Goal: Task Accomplishment & Management: Manage account settings

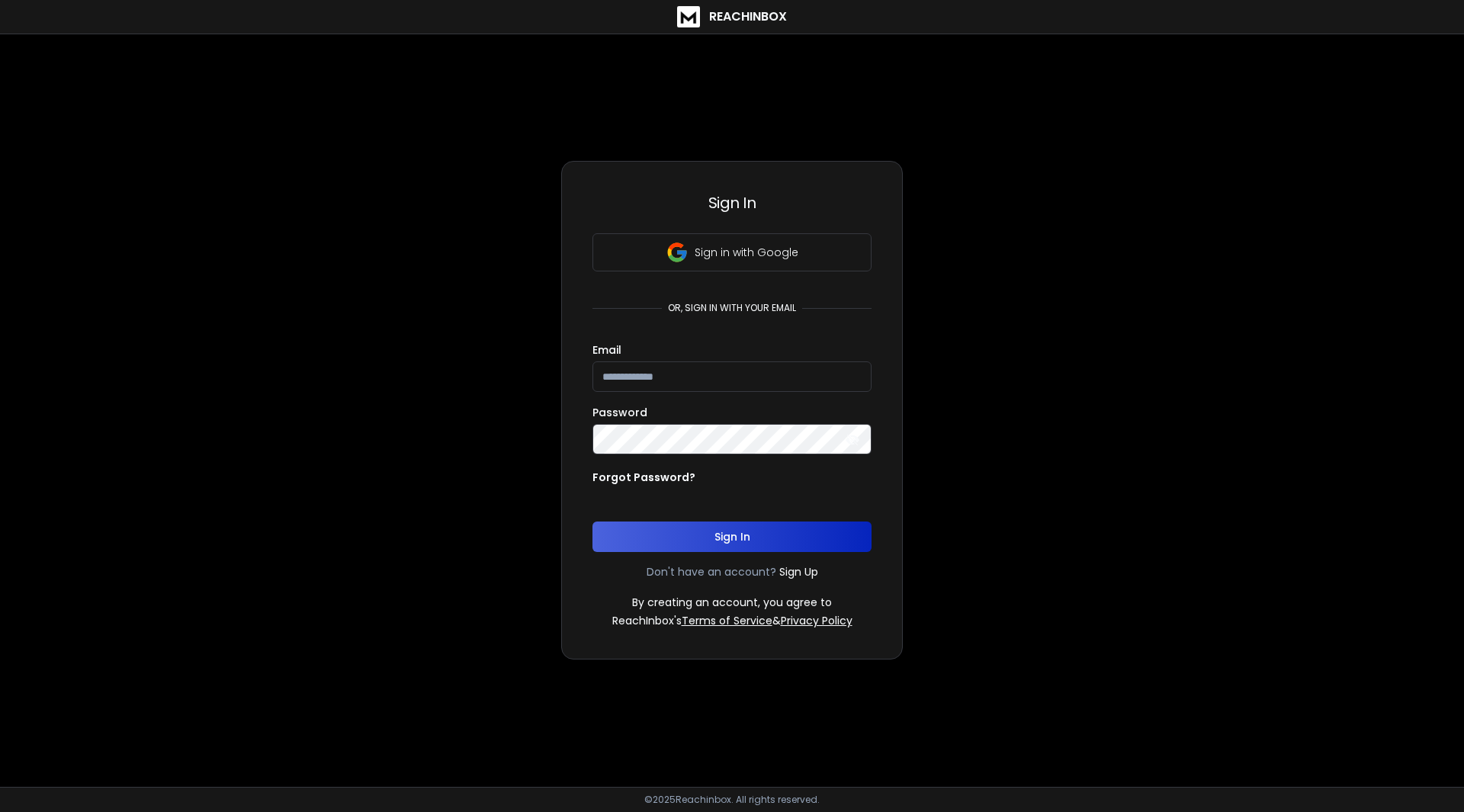
click at [662, 380] on input "email" at bounding box center [732, 376] width 279 height 31
paste input "**********"
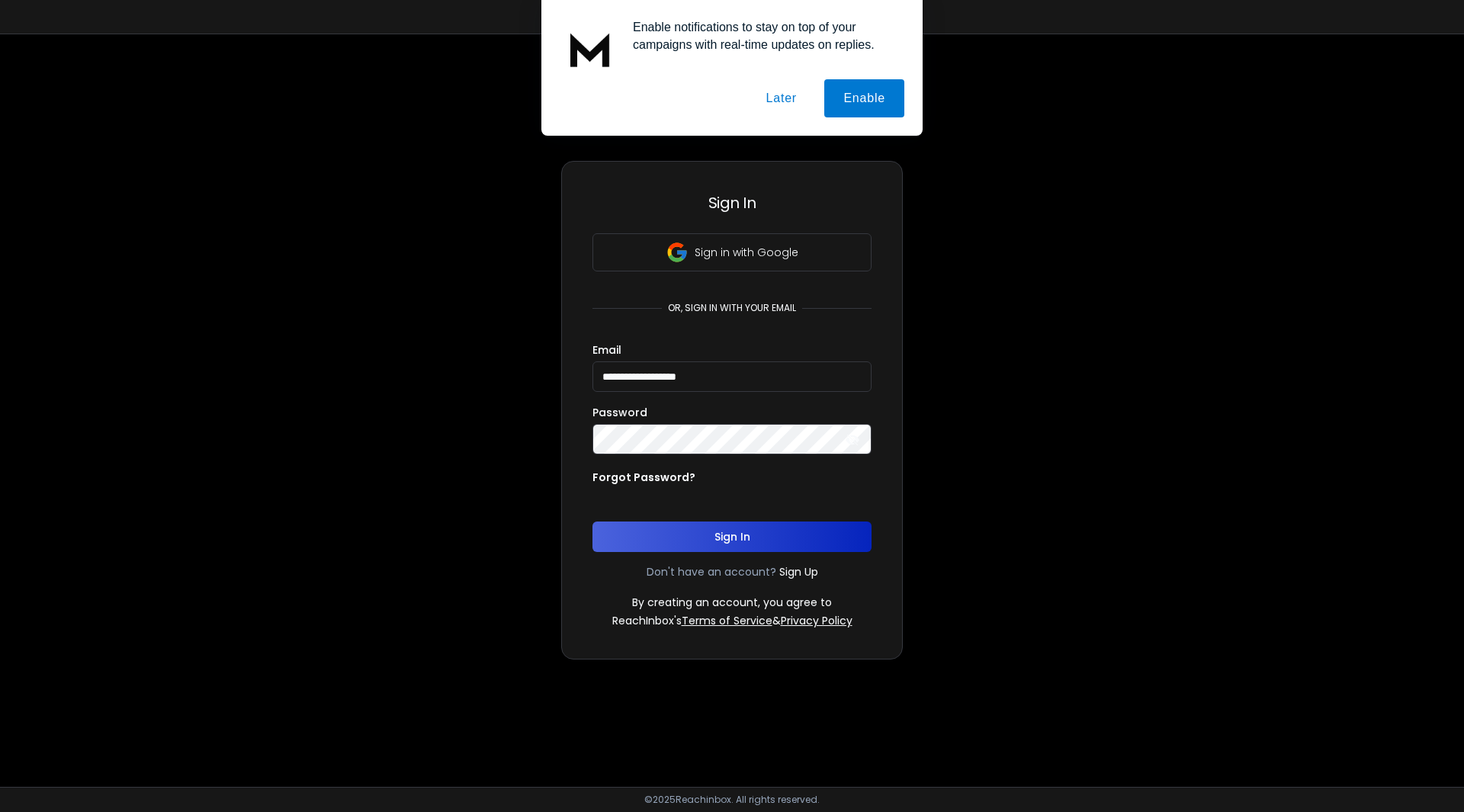
type input "**********"
click at [717, 535] on button "Sign In" at bounding box center [732, 536] width 279 height 31
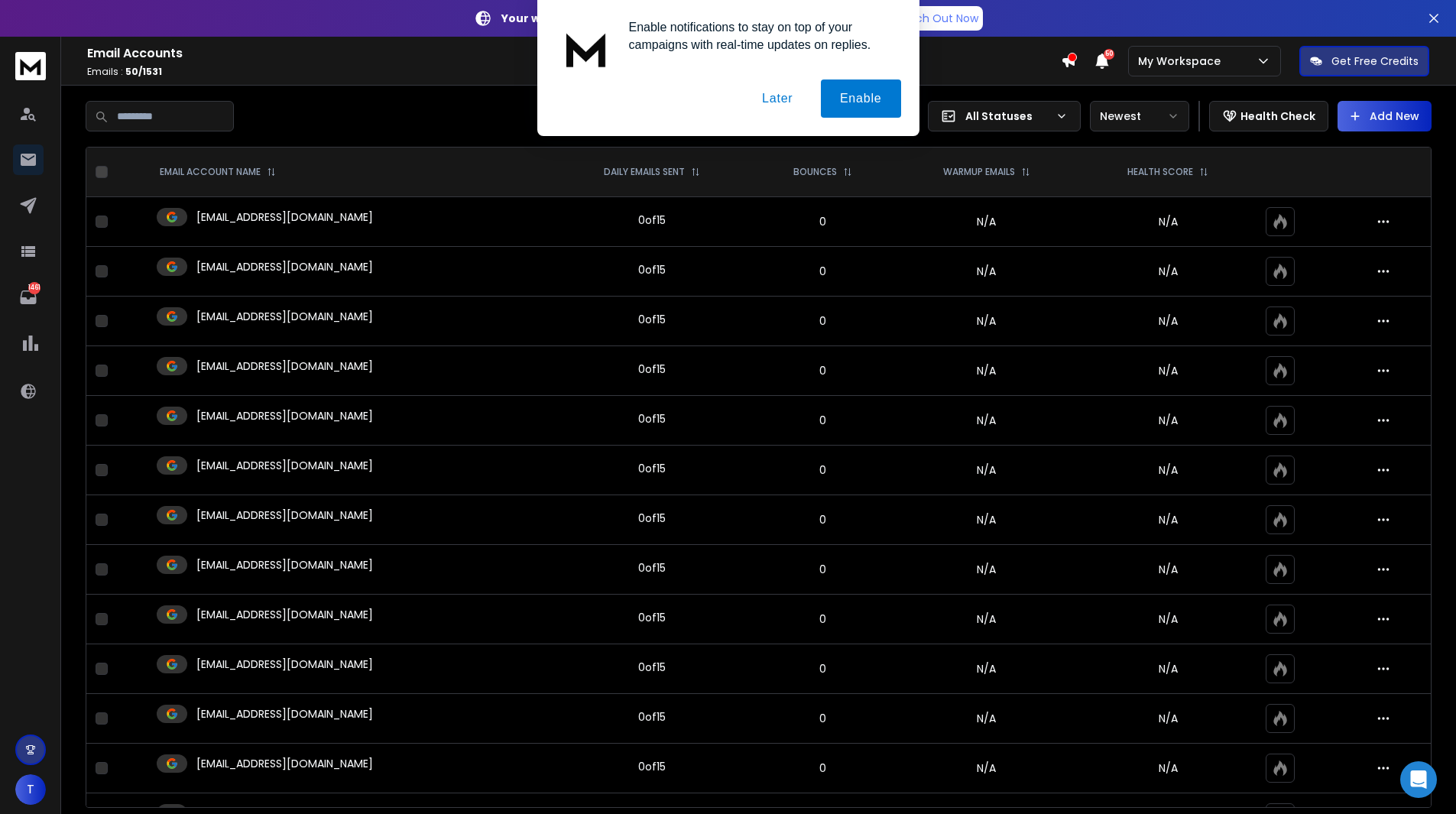
click at [777, 98] on button "Later" at bounding box center [776, 99] width 69 height 38
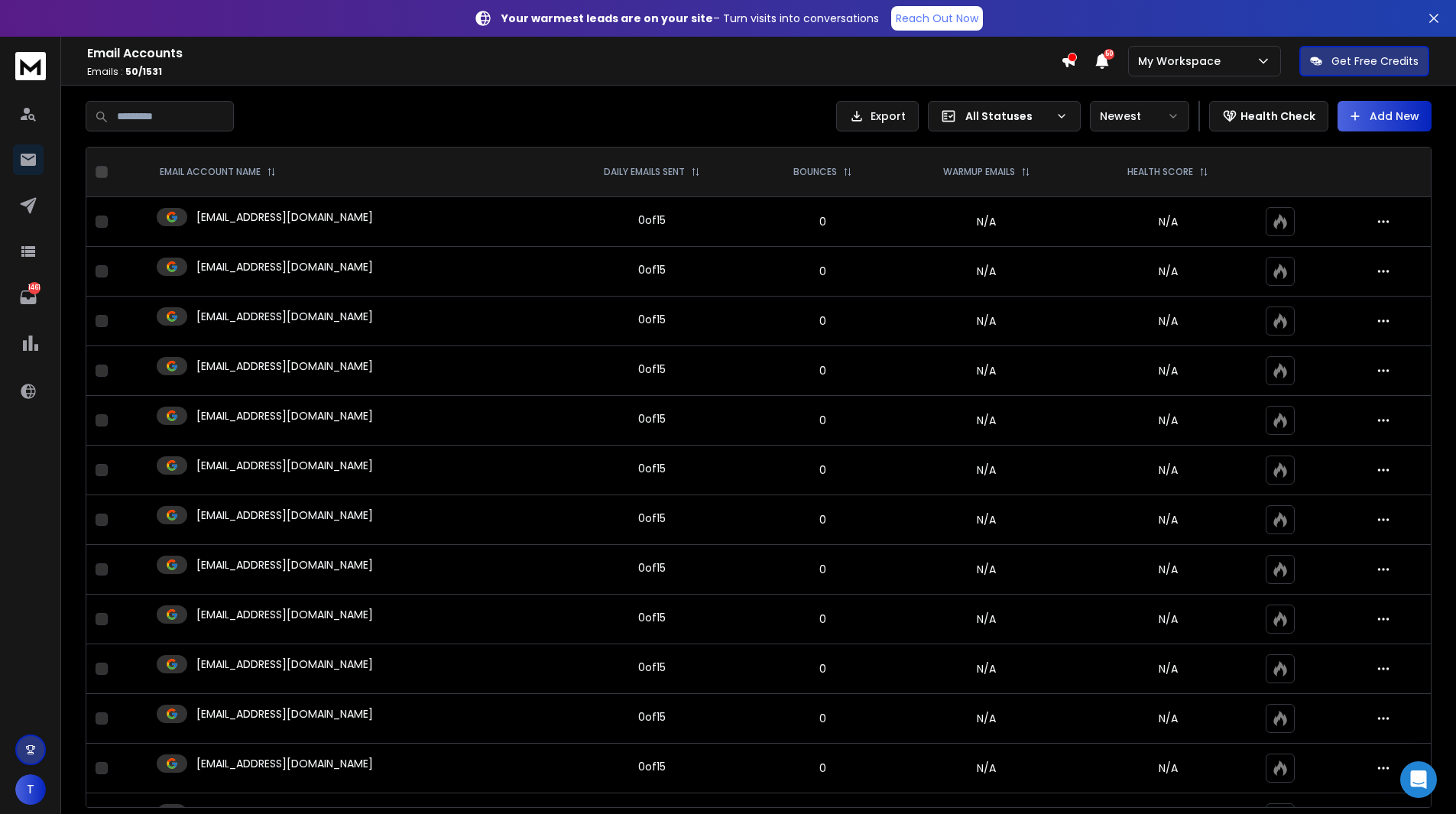
click at [1382, 113] on button "Add New" at bounding box center [1384, 115] width 94 height 31
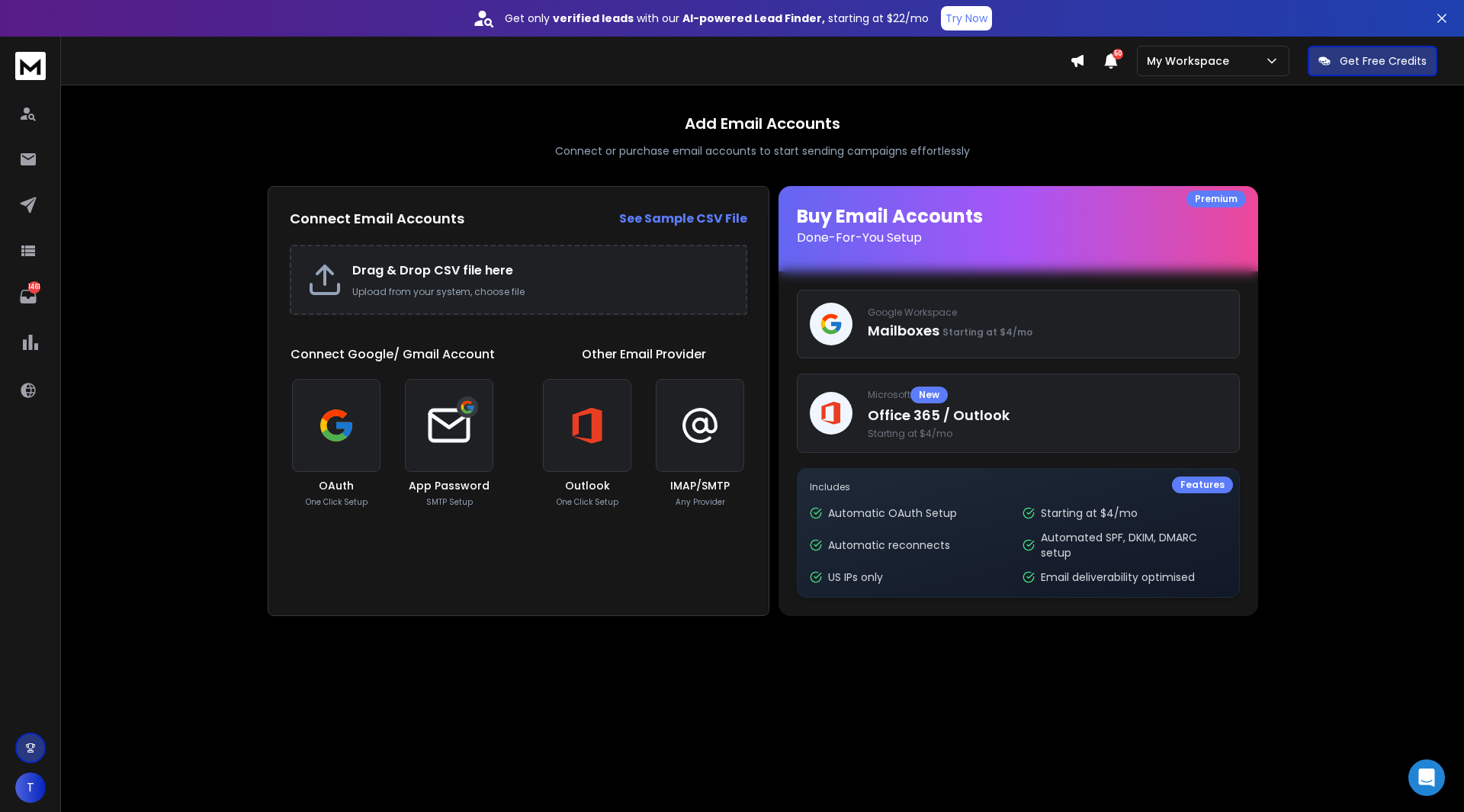
click at [387, 447] on div "OAuth One Click Setup App Password SMTP Setup" at bounding box center [393, 444] width 208 height 129
click at [368, 448] on div at bounding box center [336, 426] width 88 height 93
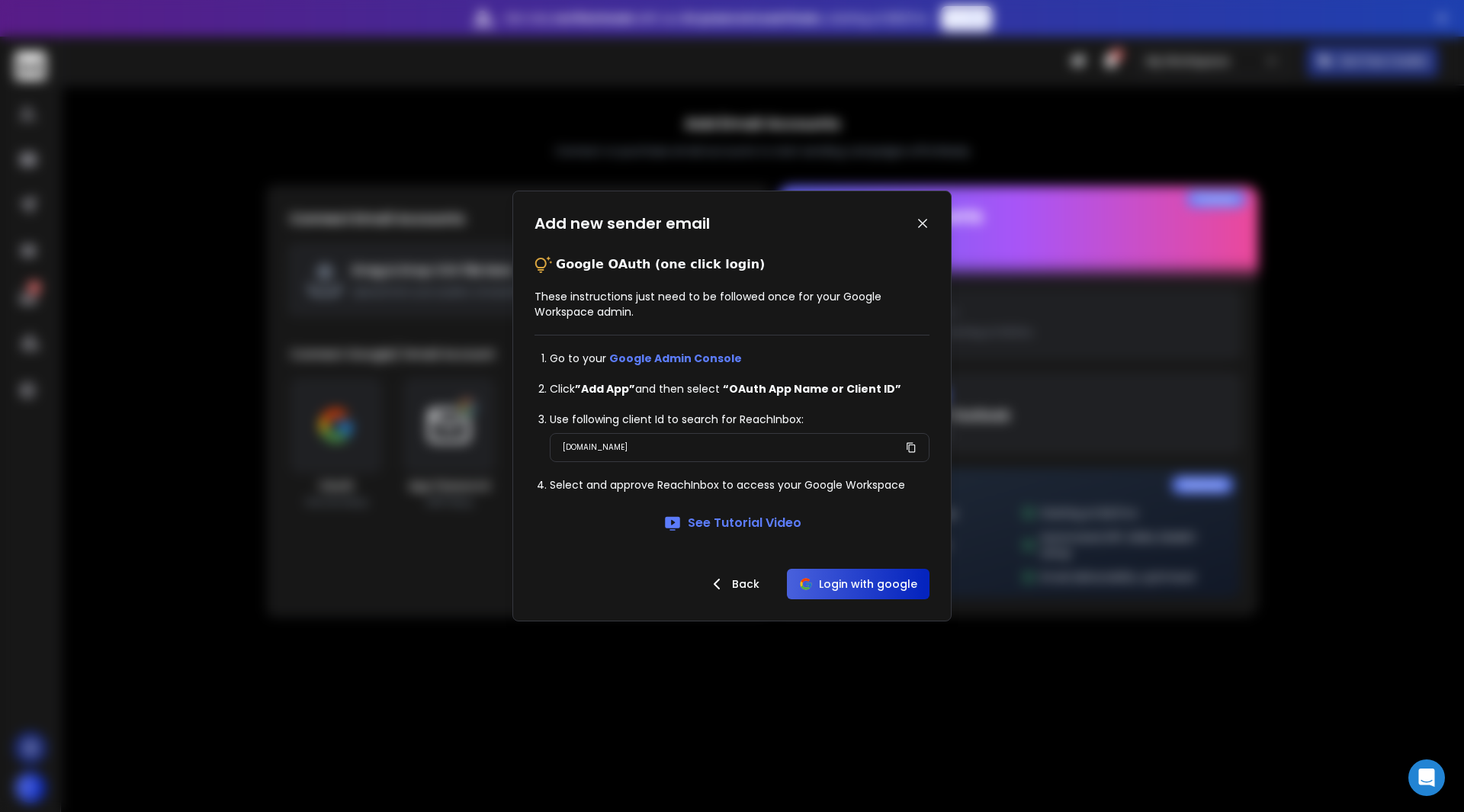
click at [883, 583] on button "Login with google" at bounding box center [858, 584] width 143 height 31
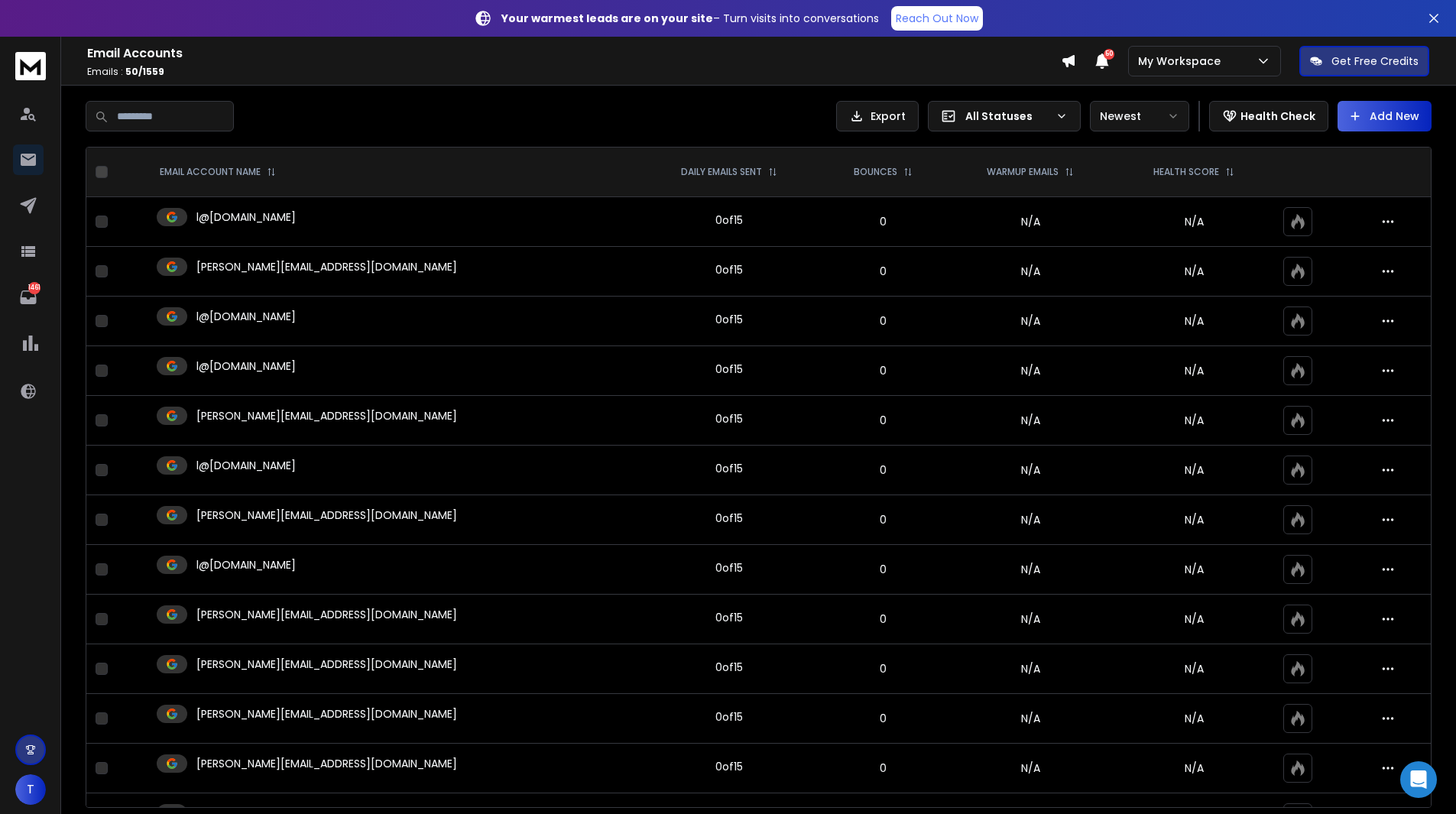
click at [1377, 113] on button "Add New" at bounding box center [1384, 115] width 94 height 31
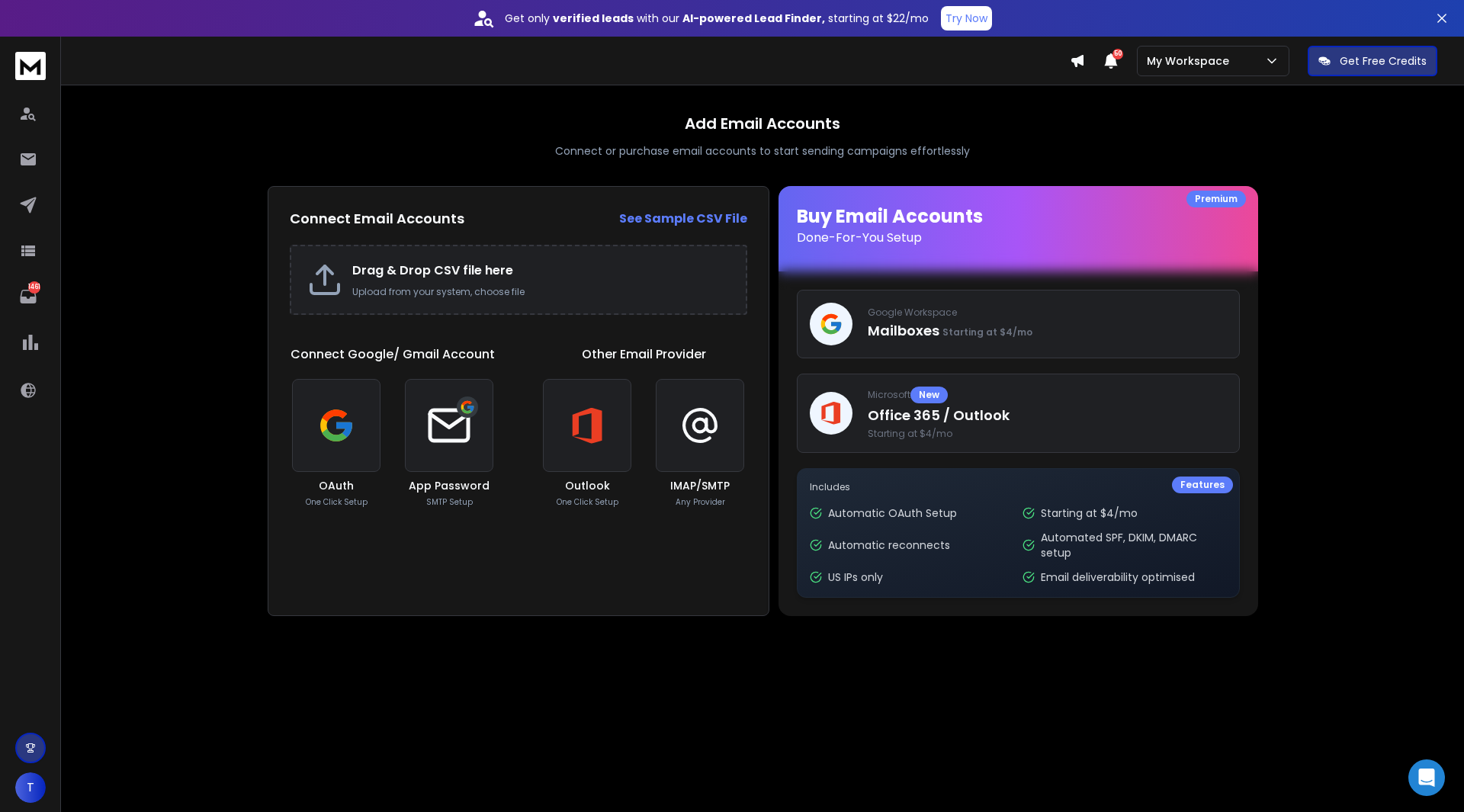
click at [343, 431] on icon at bounding box center [336, 425] width 38 height 46
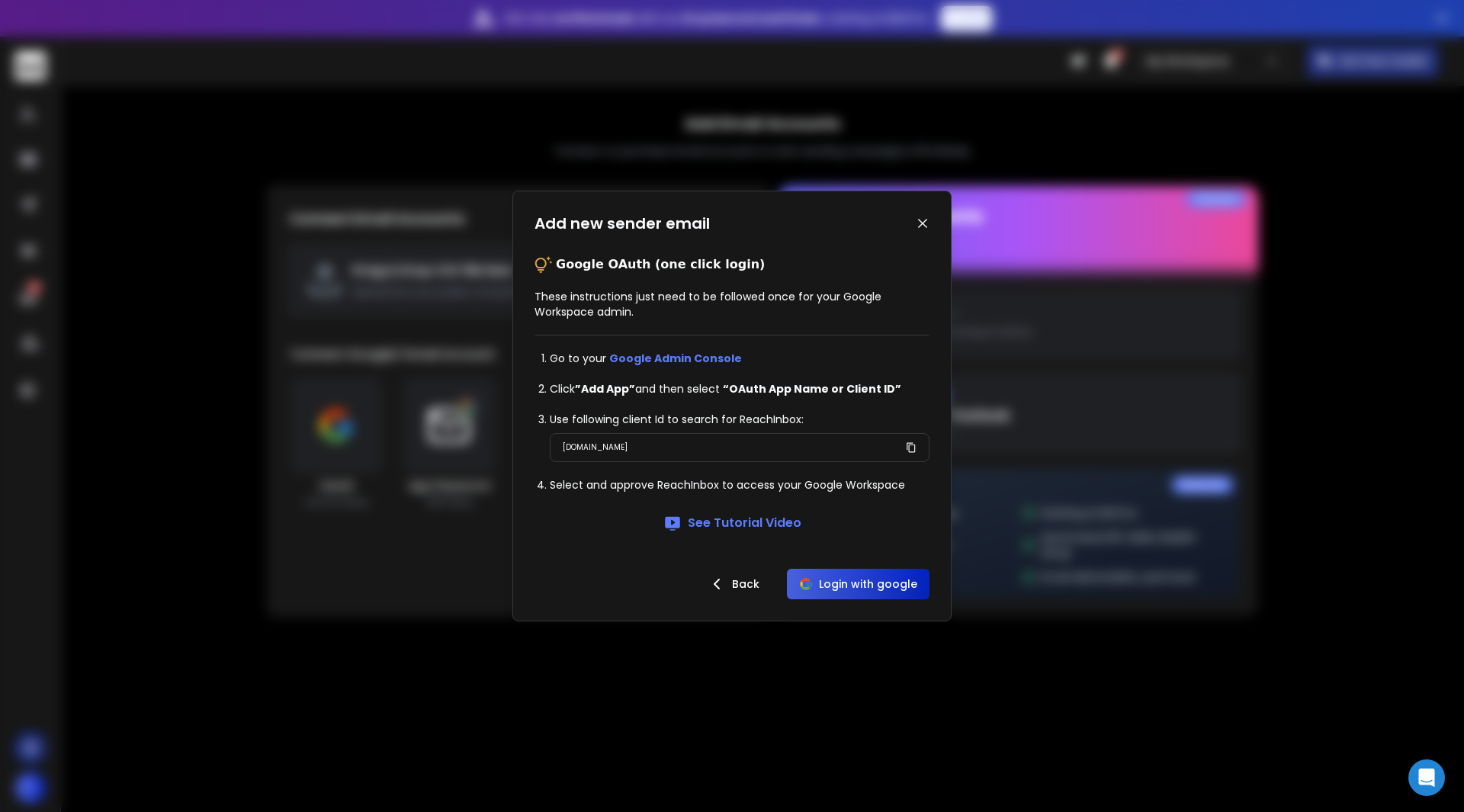
drag, startPoint x: 812, startPoint y: 586, endPoint x: 879, endPoint y: 624, distance: 77.0
click at [812, 587] on icon at bounding box center [806, 584] width 14 height 14
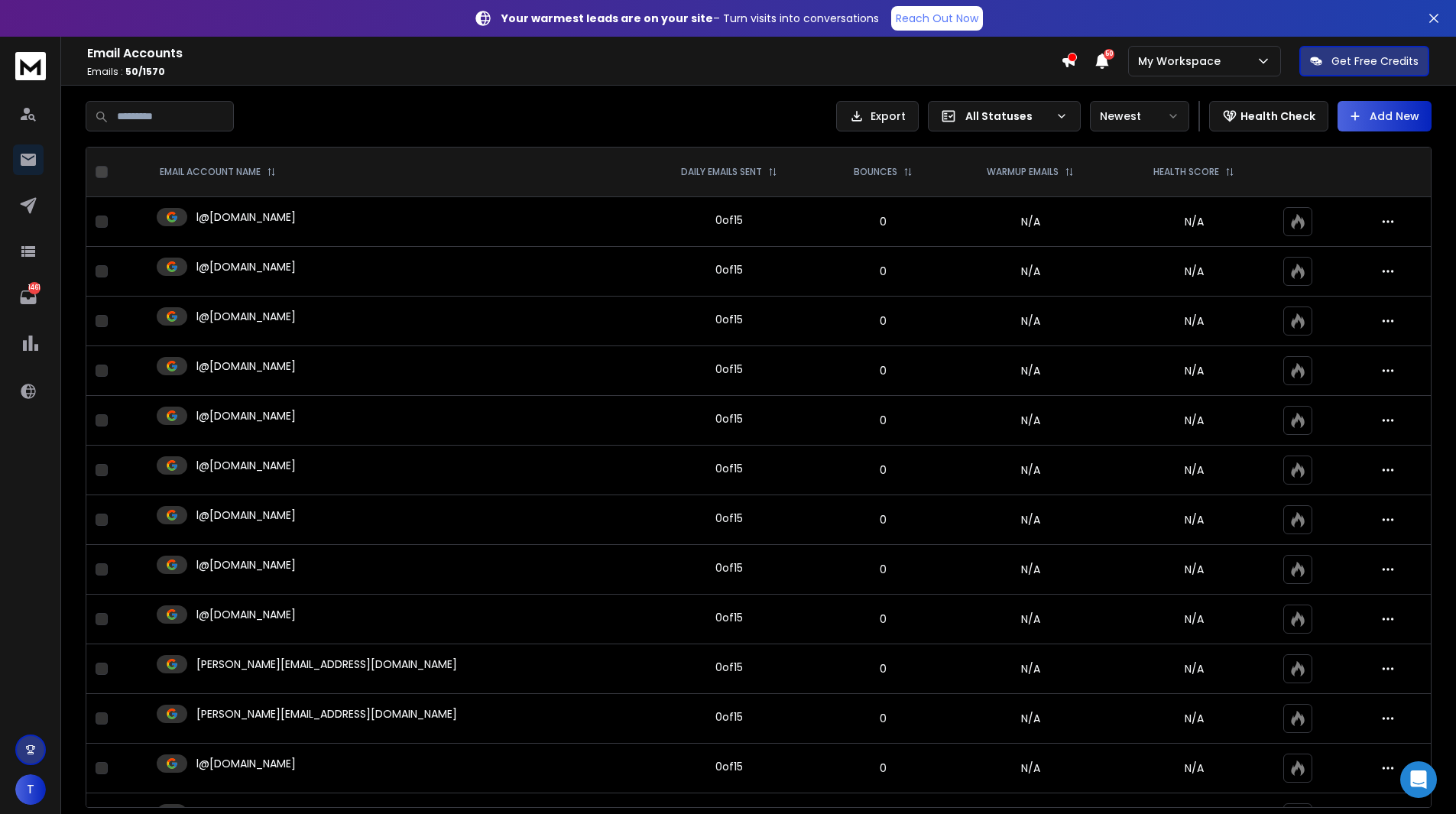
click at [1364, 123] on button "Add New" at bounding box center [1384, 115] width 94 height 31
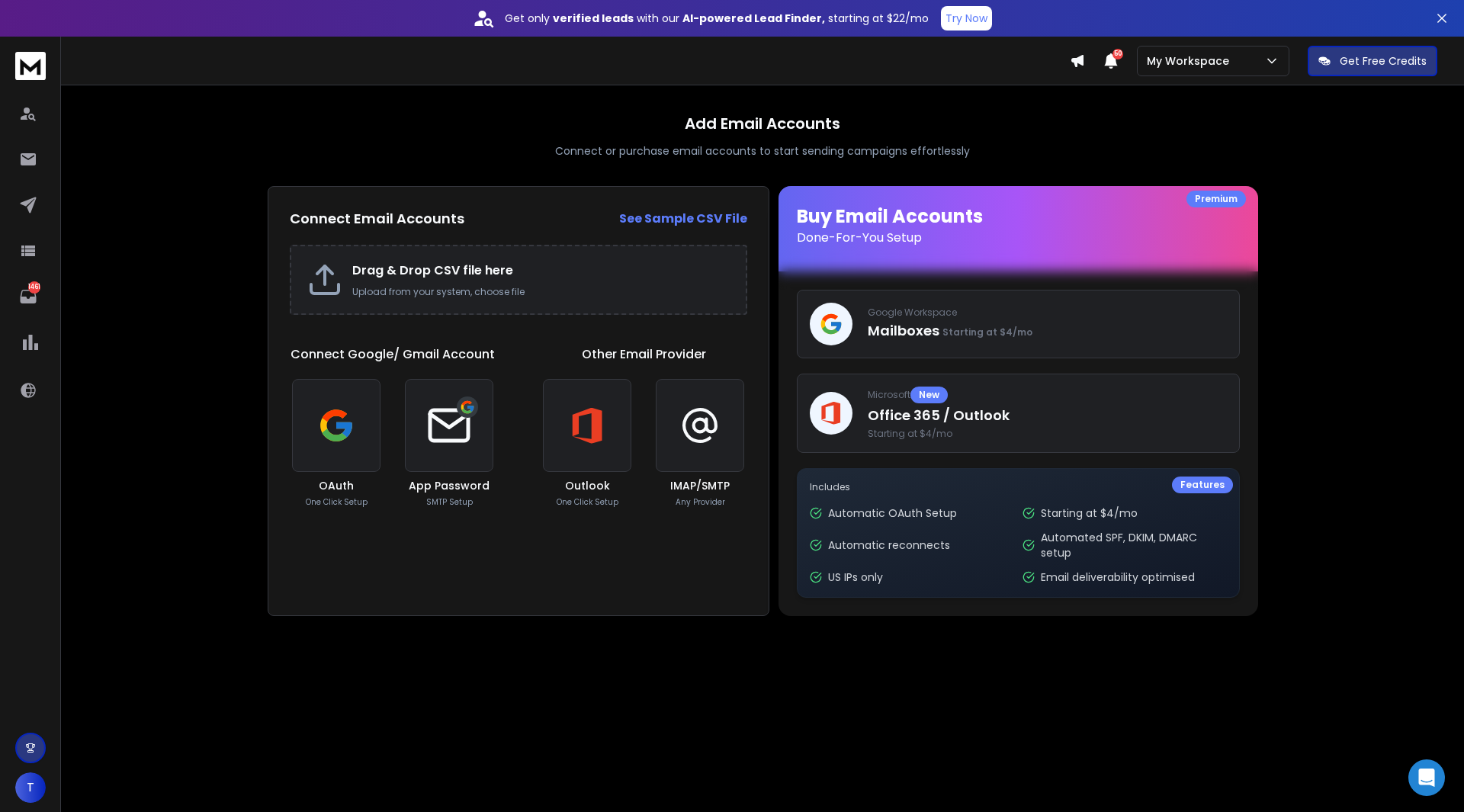
click at [343, 439] on icon at bounding box center [335, 434] width 25 height 13
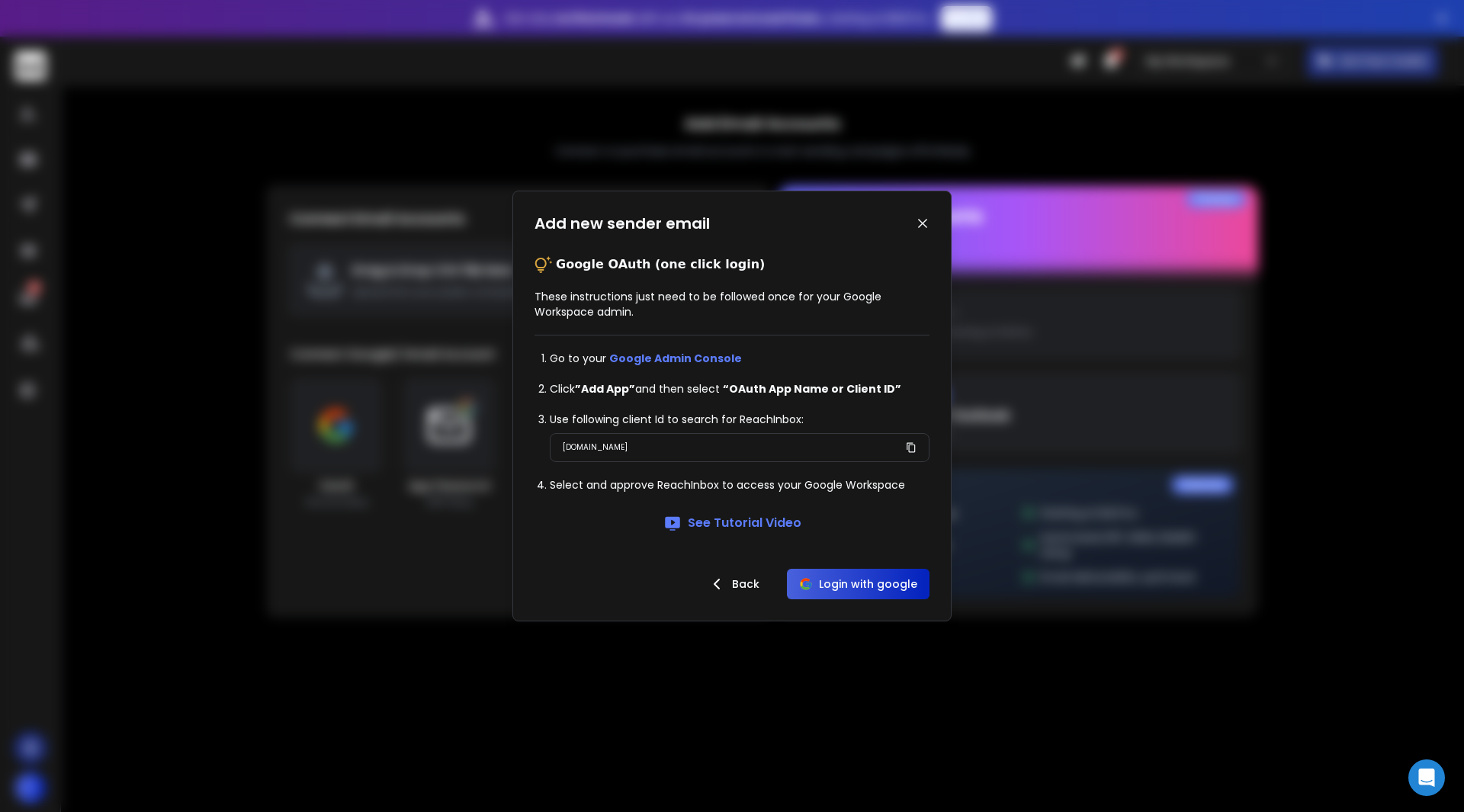
click at [827, 578] on button "Login with google" at bounding box center [858, 584] width 143 height 31
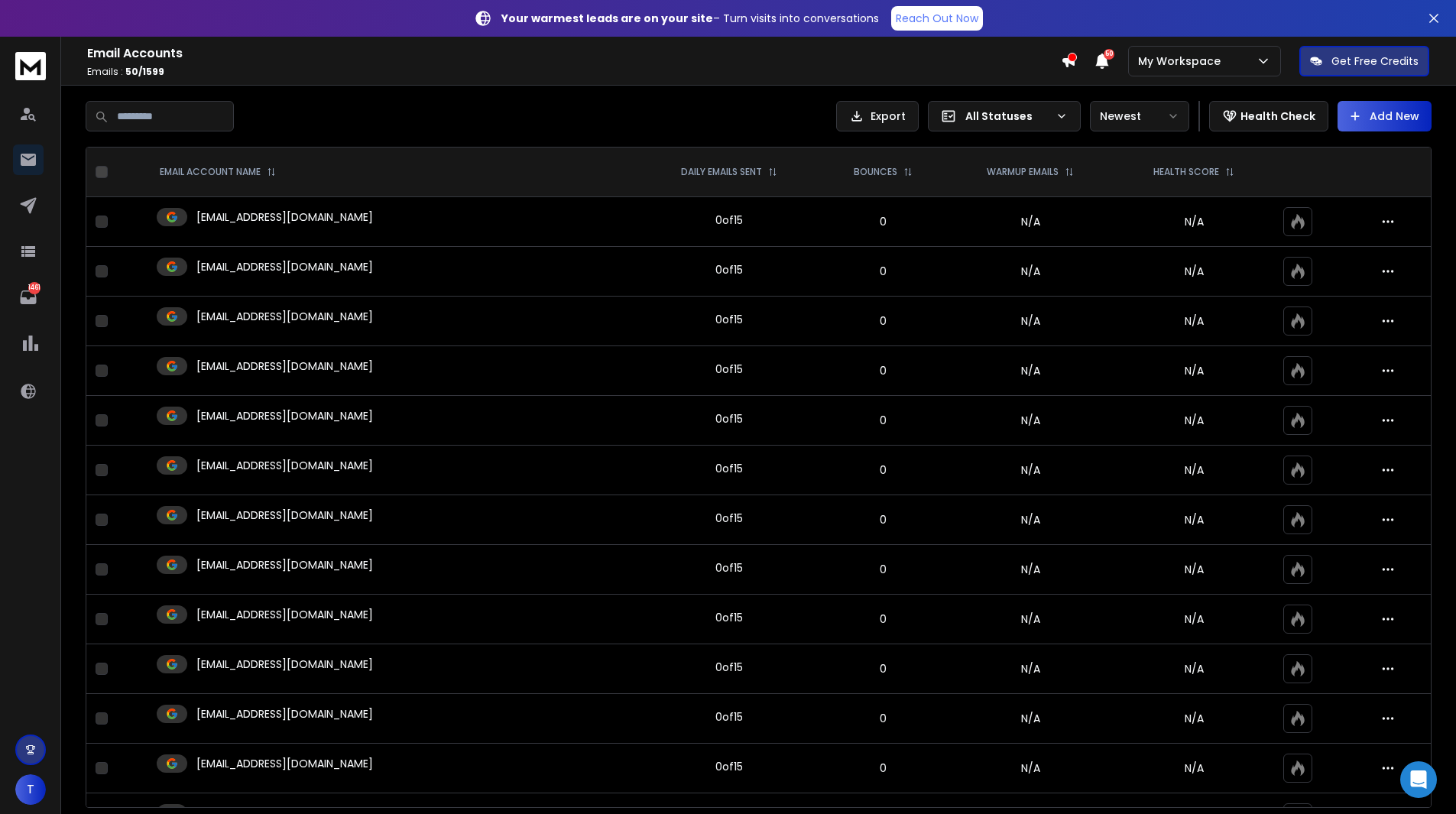
click at [1380, 109] on button "Add New" at bounding box center [1384, 115] width 94 height 31
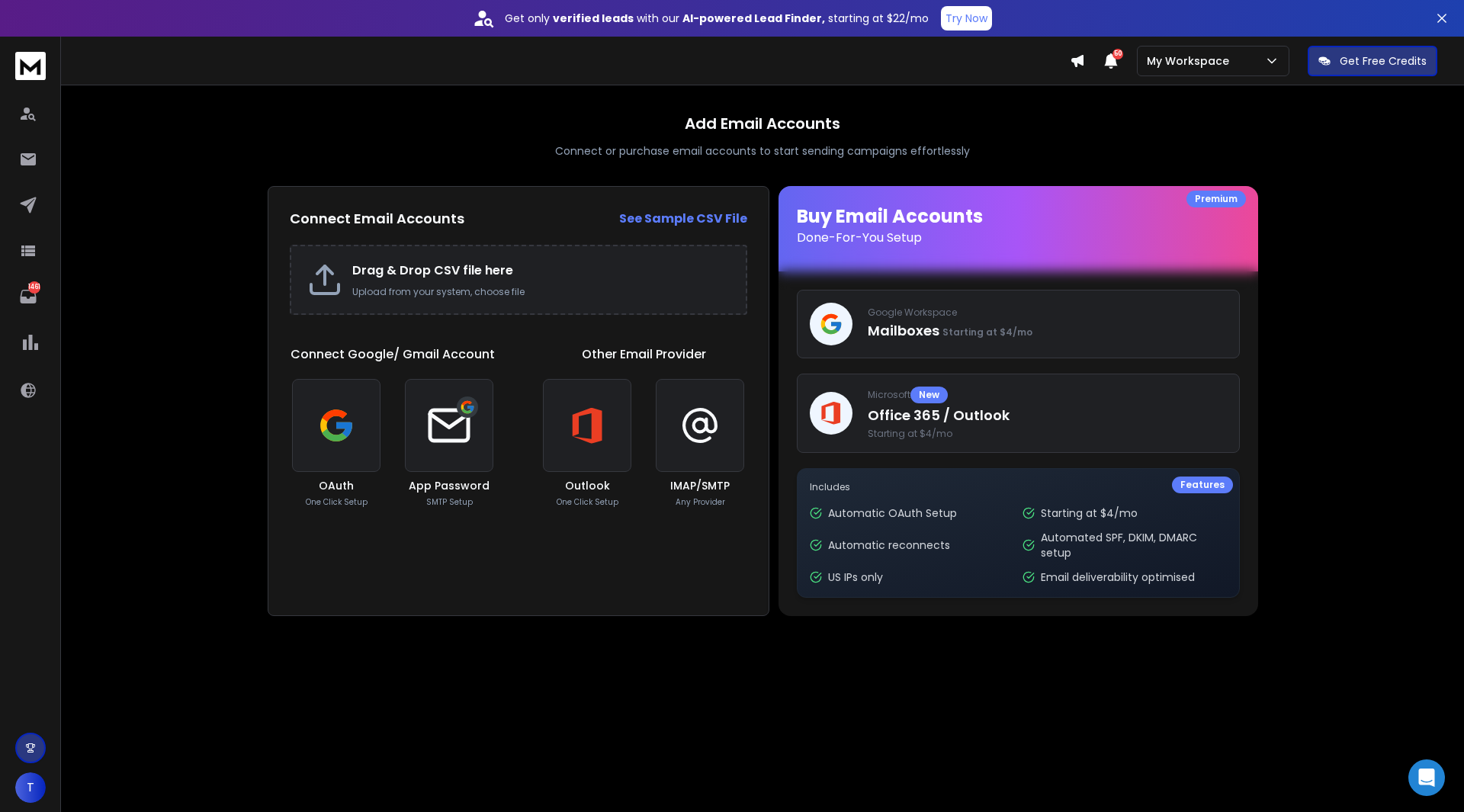
click at [328, 426] on icon at bounding box center [337, 425] width 32 height 32
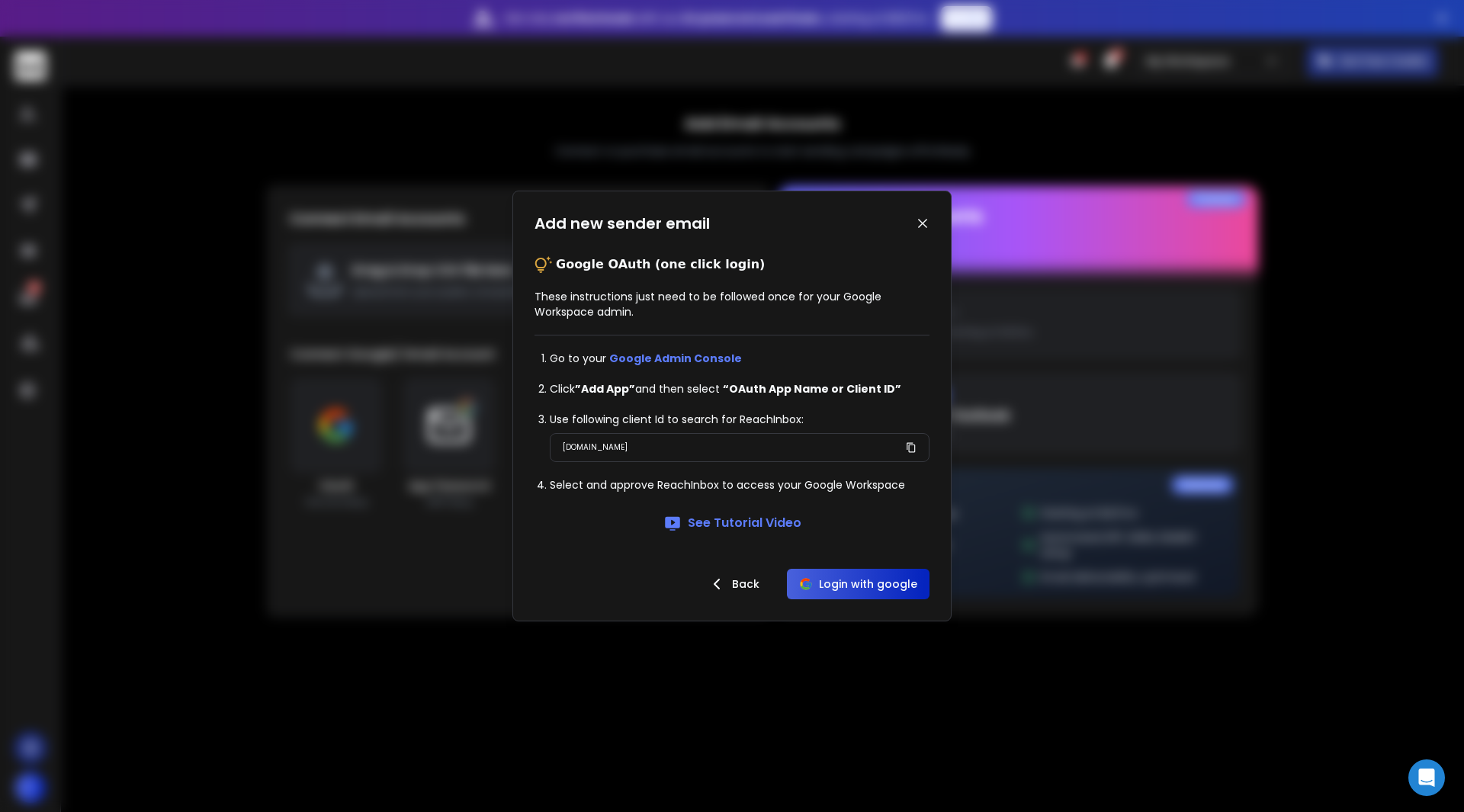
click at [898, 586] on button "Login with google" at bounding box center [858, 584] width 143 height 31
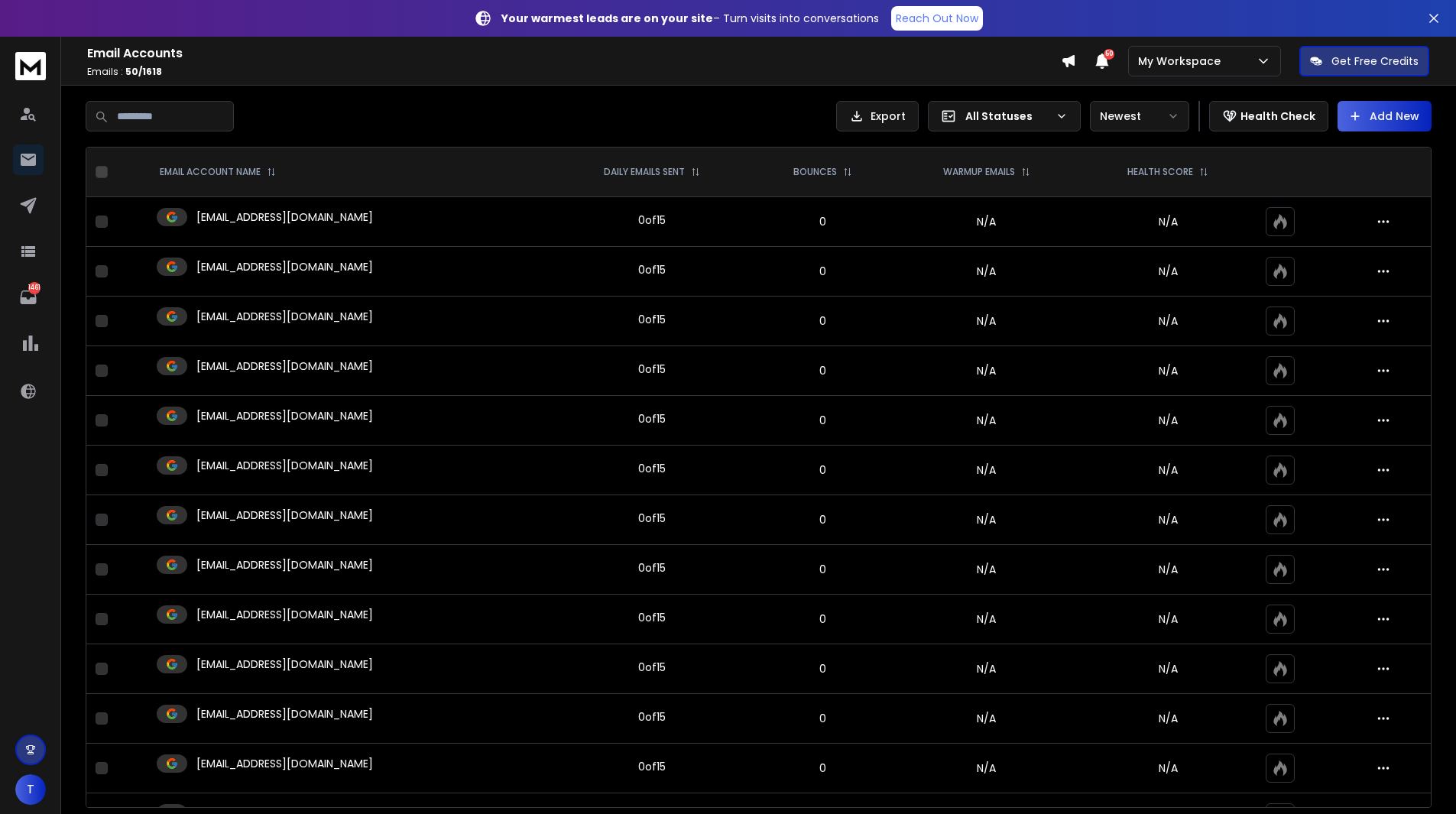
drag, startPoint x: 1387, startPoint y: 123, endPoint x: 1358, endPoint y: 140, distance: 33.6
click at [1386, 123] on button "Add New" at bounding box center [1384, 115] width 94 height 31
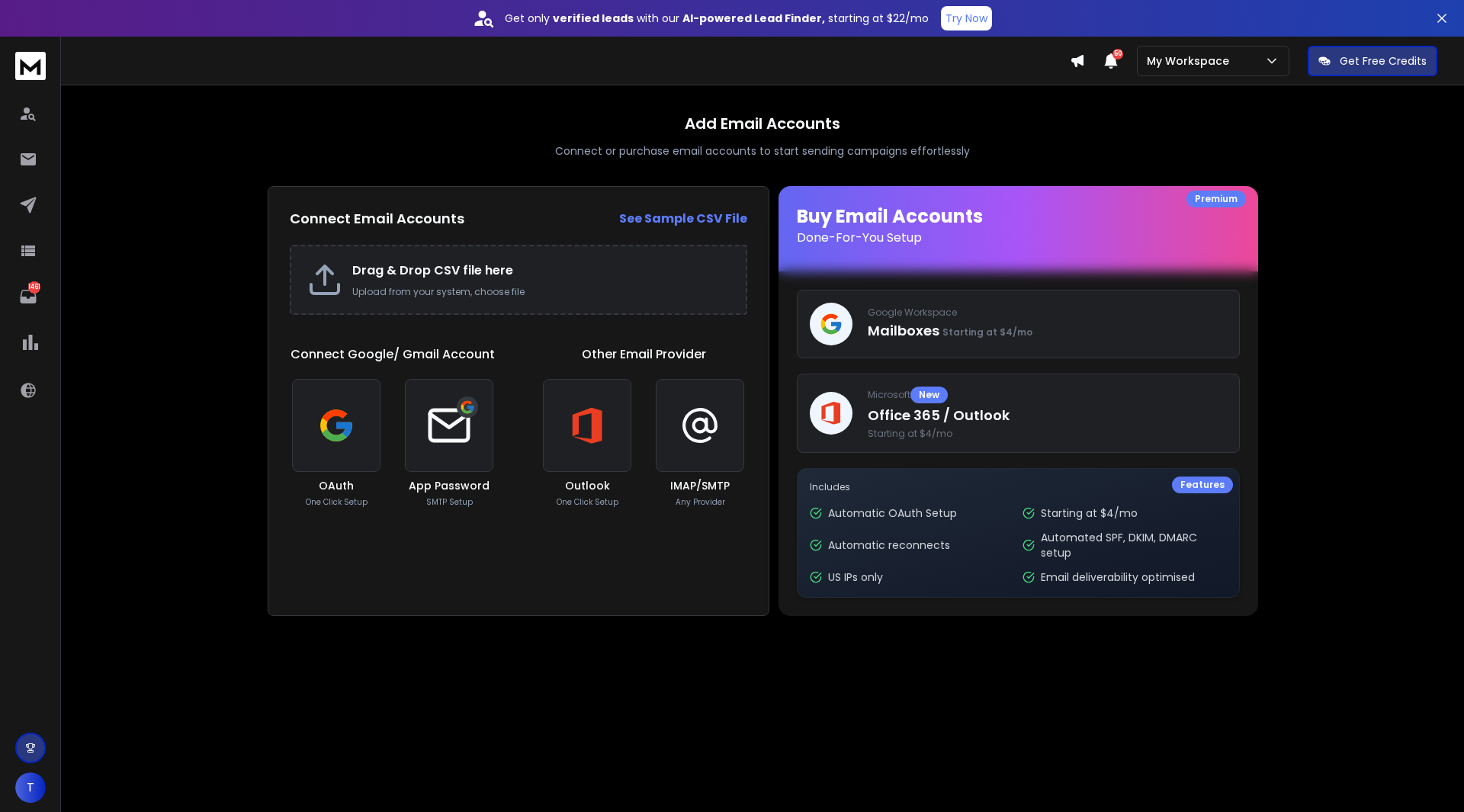
click at [338, 425] on icon at bounding box center [336, 425] width 38 height 46
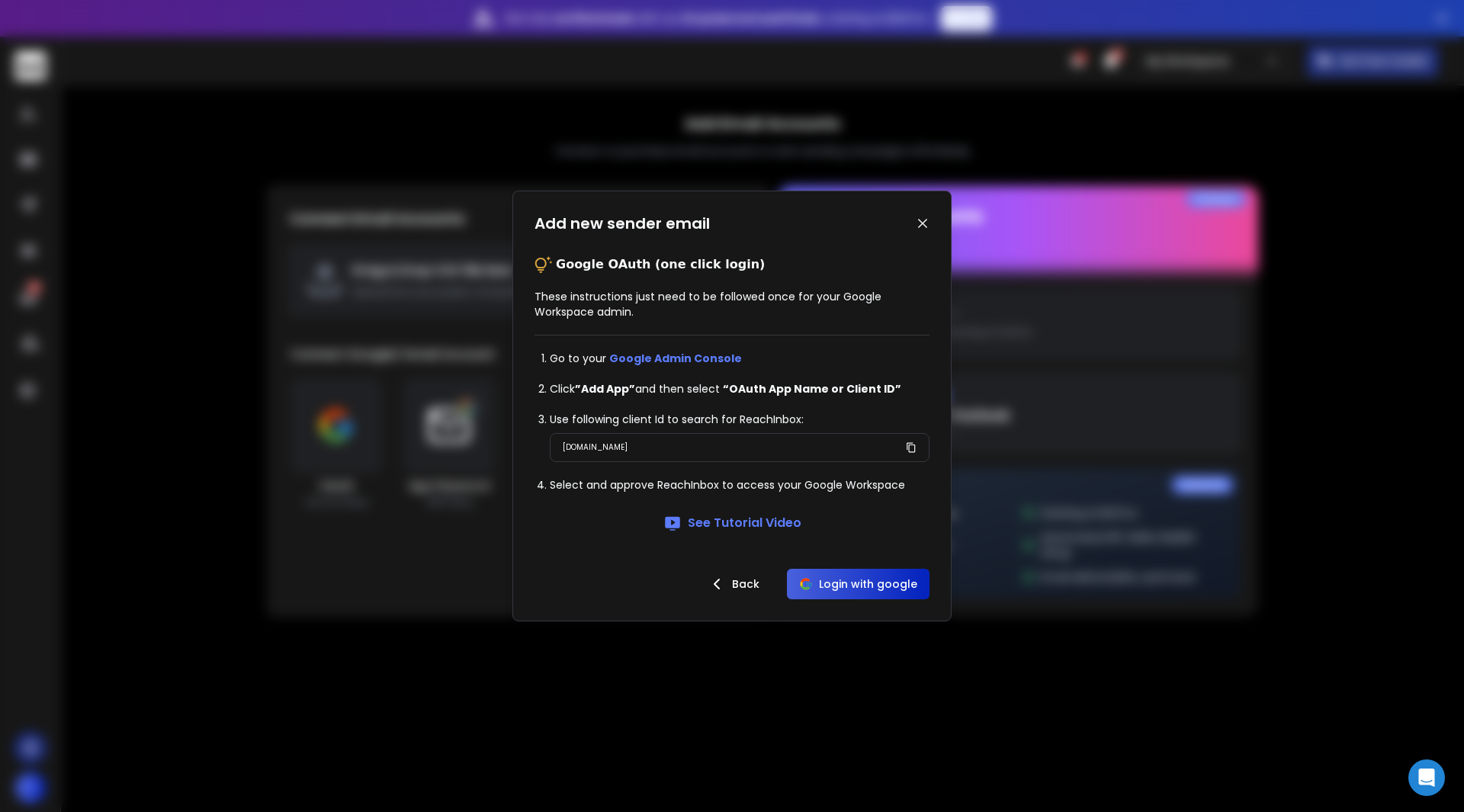
click at [839, 577] on button "Login with google" at bounding box center [858, 584] width 143 height 31
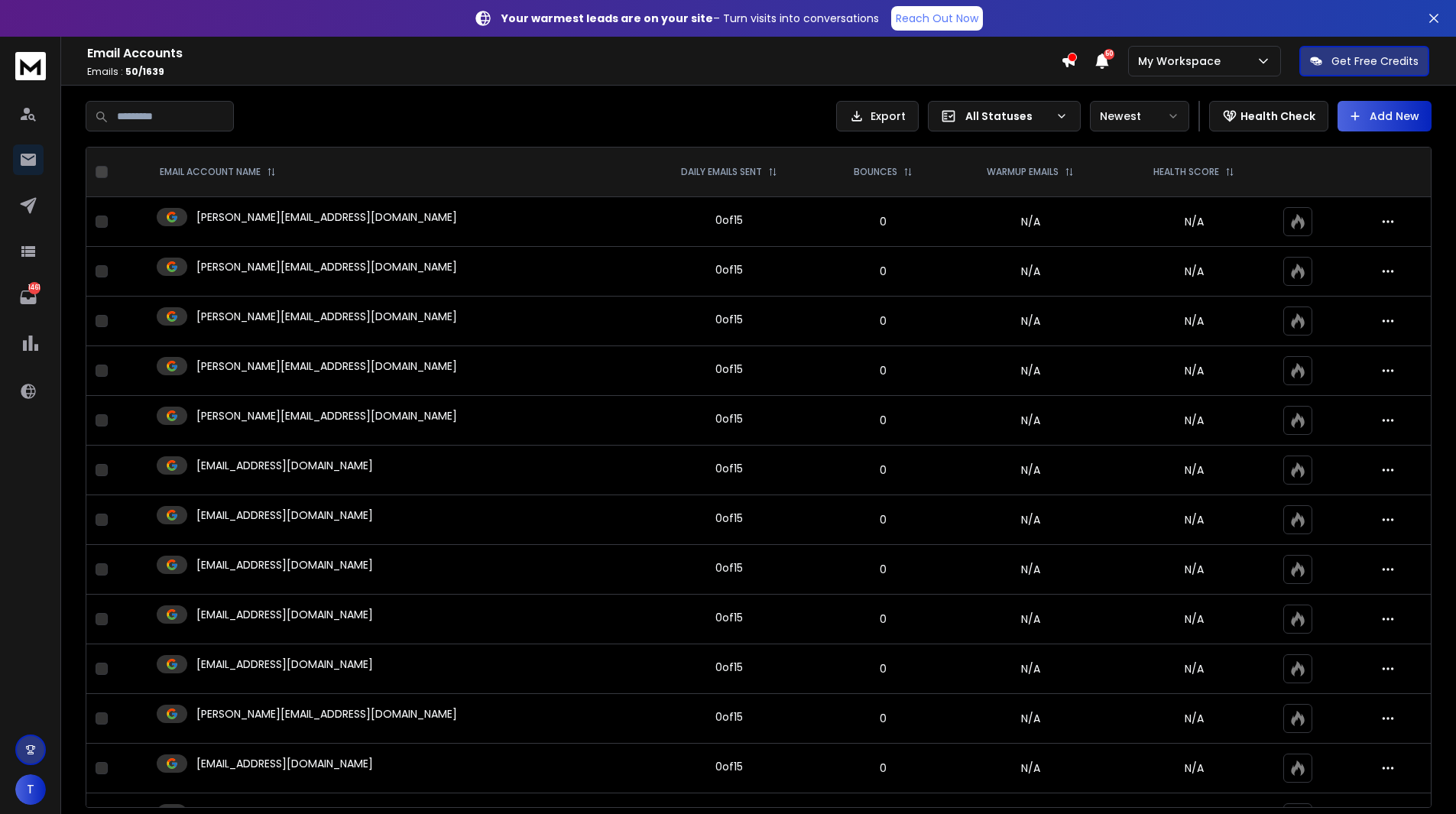
click at [1351, 116] on button "Add New" at bounding box center [1384, 115] width 94 height 31
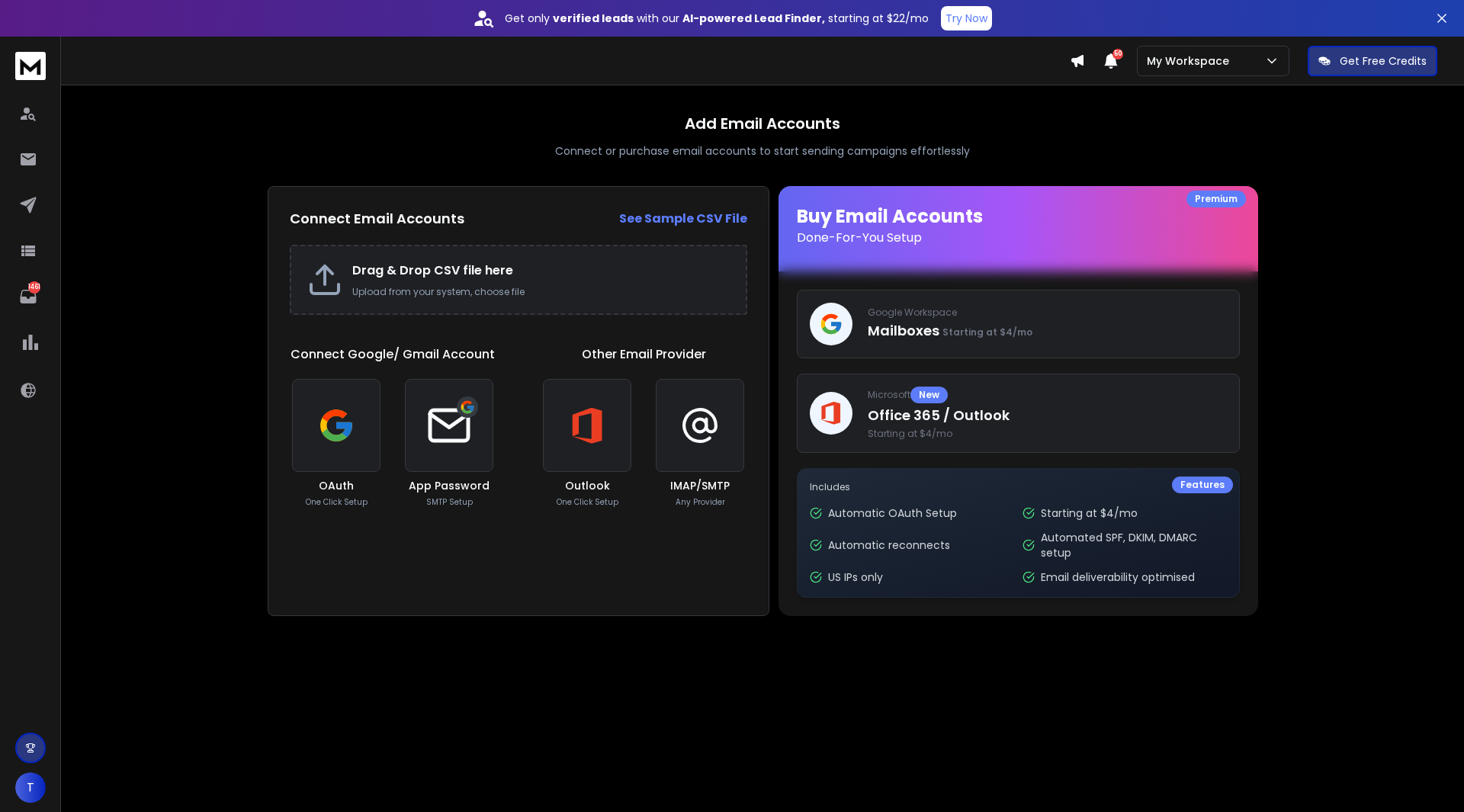
click at [321, 445] on icon at bounding box center [336, 425] width 38 height 46
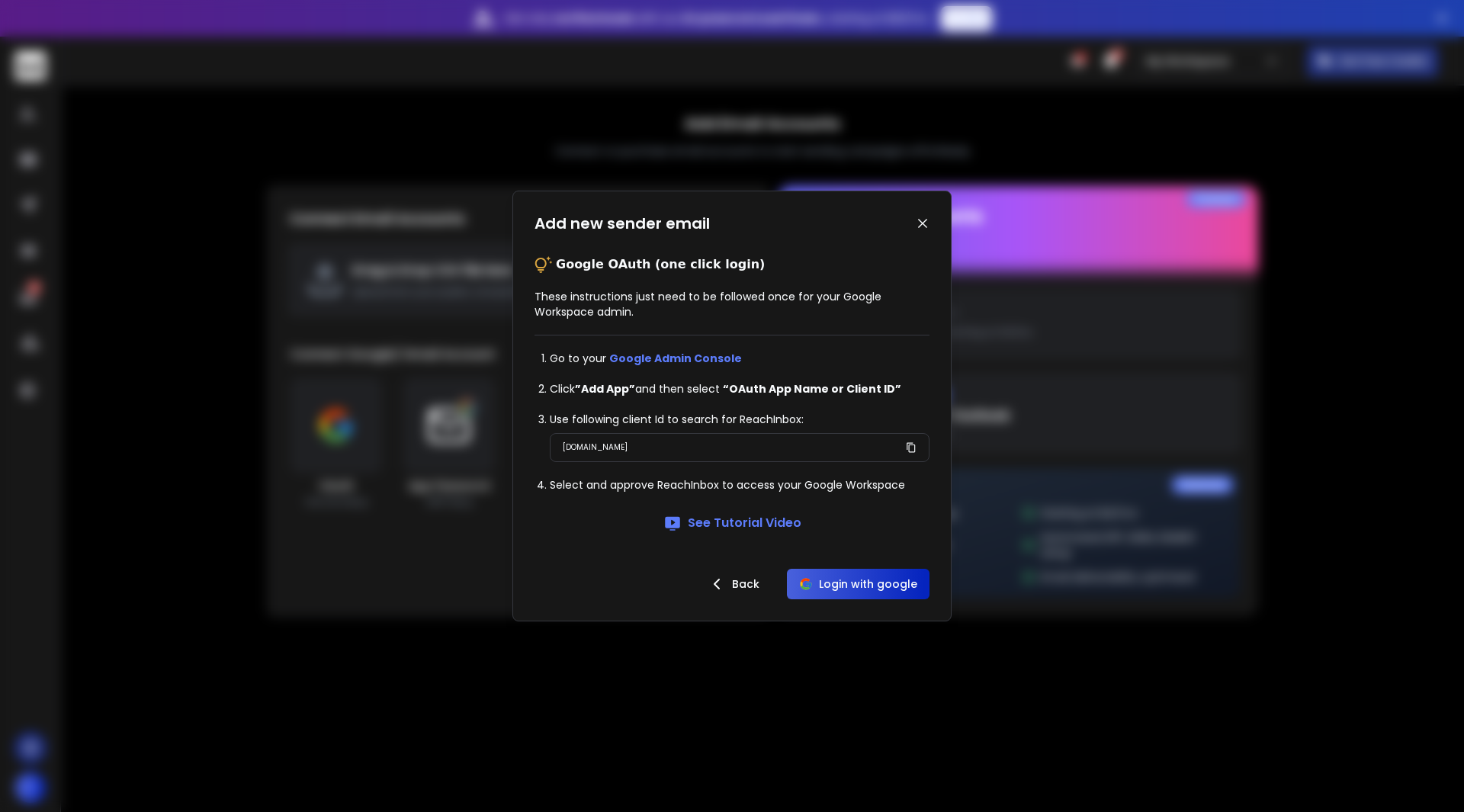
click at [852, 595] on button "Login with google" at bounding box center [858, 584] width 143 height 31
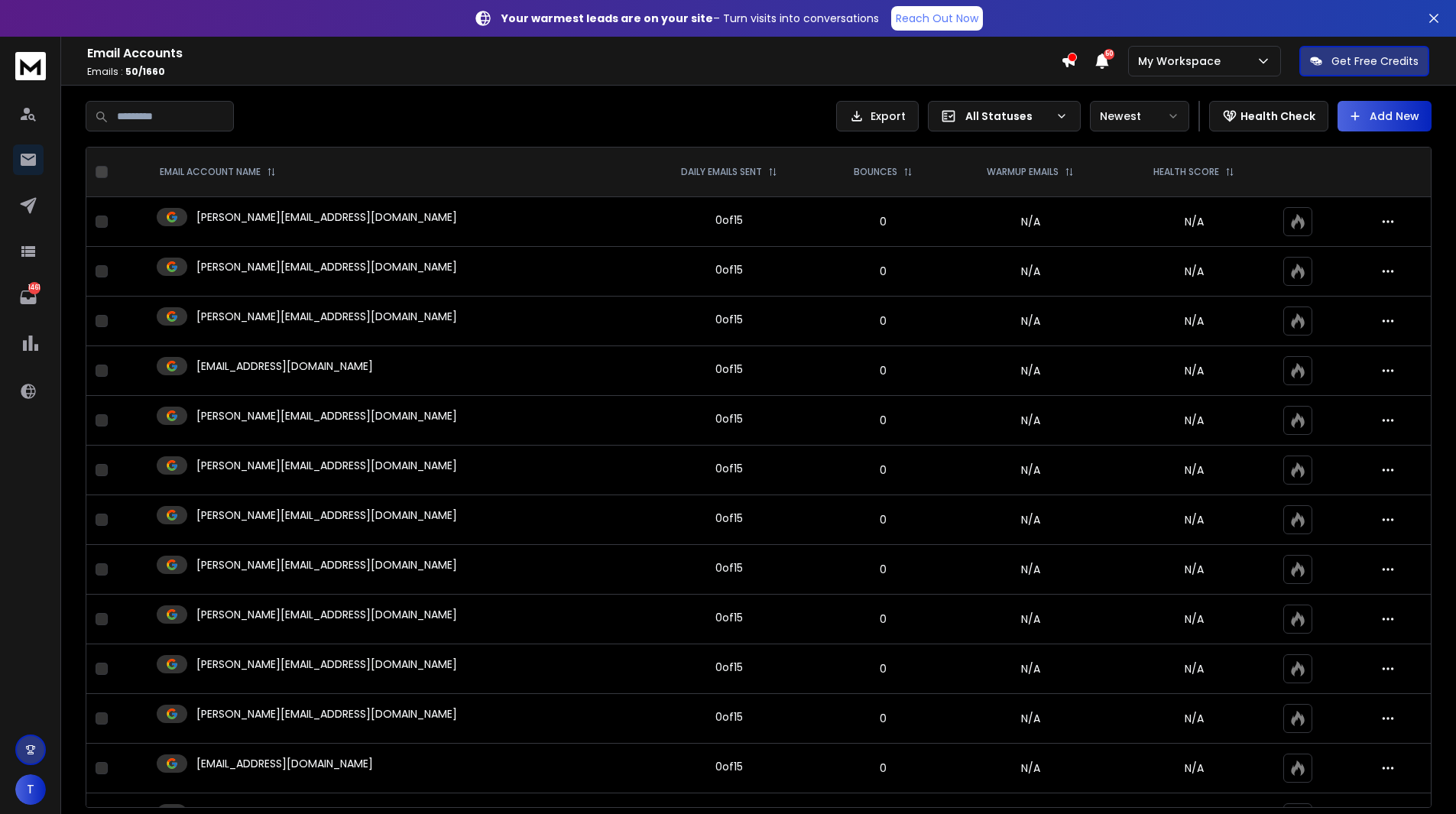
click at [1367, 118] on button "Add New" at bounding box center [1384, 115] width 94 height 31
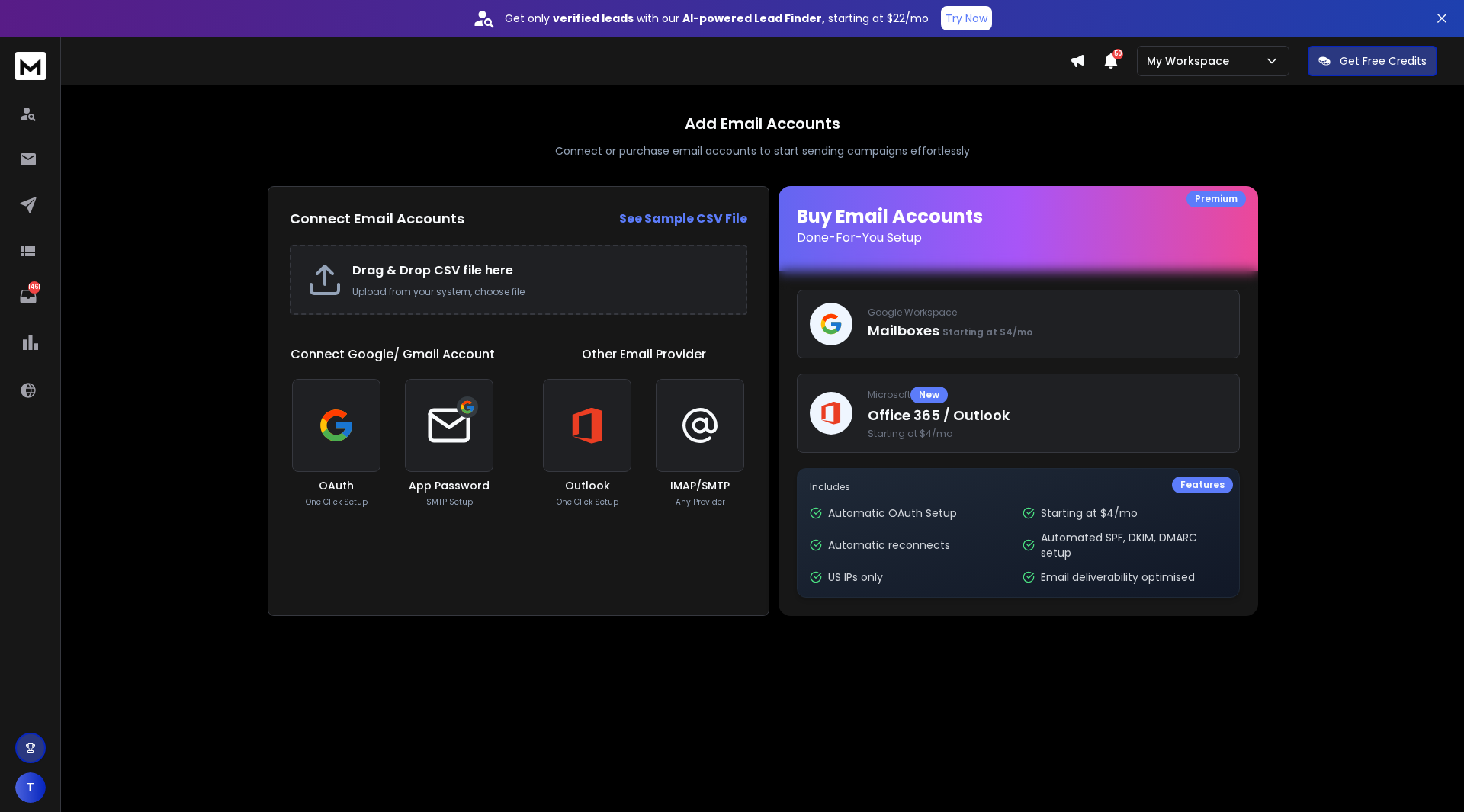
click at [345, 425] on icon at bounding box center [345, 429] width 16 height 15
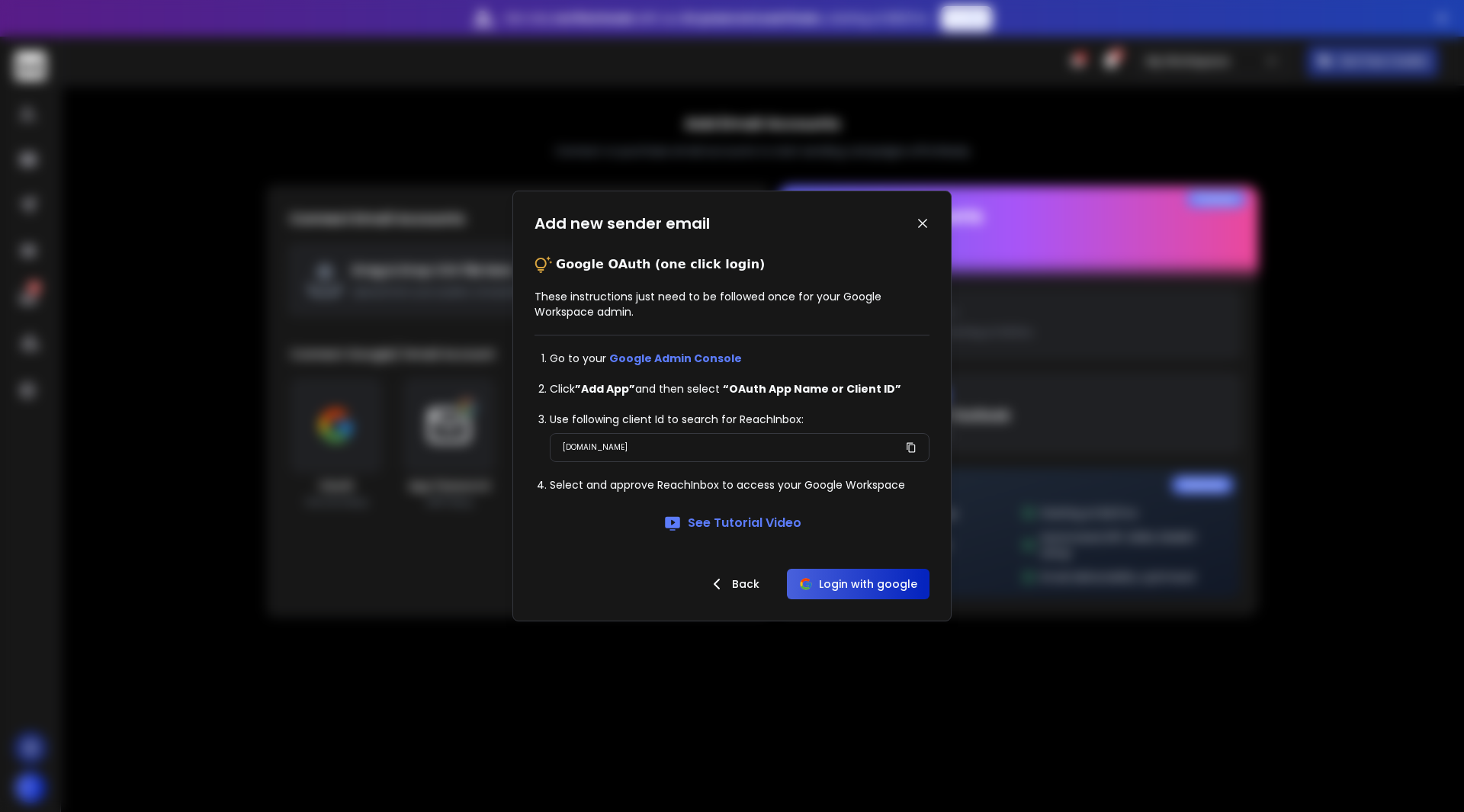
drag, startPoint x: 882, startPoint y: 590, endPoint x: 941, endPoint y: 632, distance: 72.4
click at [881, 590] on button "Login with google" at bounding box center [858, 584] width 143 height 31
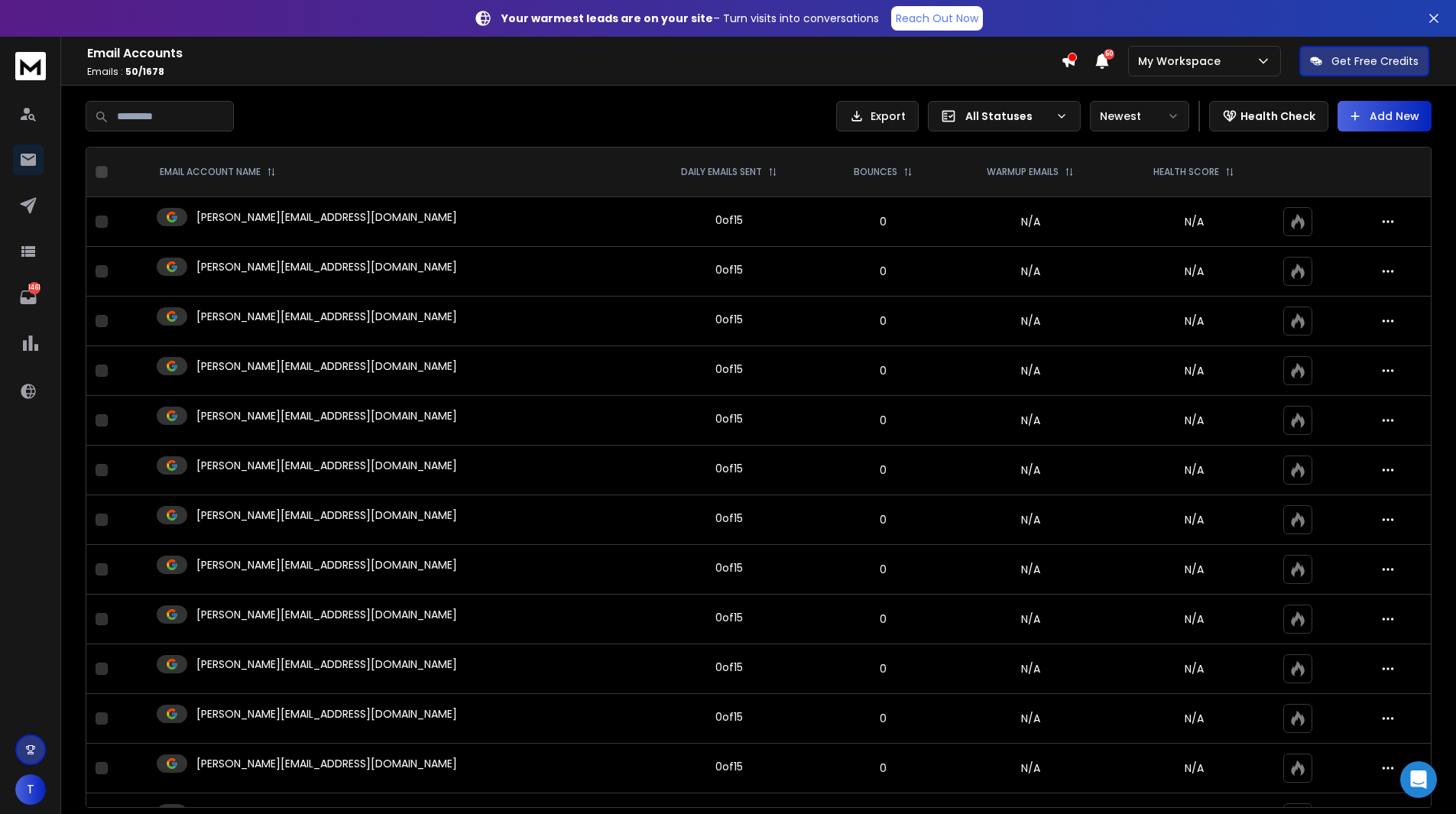
click at [1361, 104] on button "Add New" at bounding box center [1384, 115] width 94 height 31
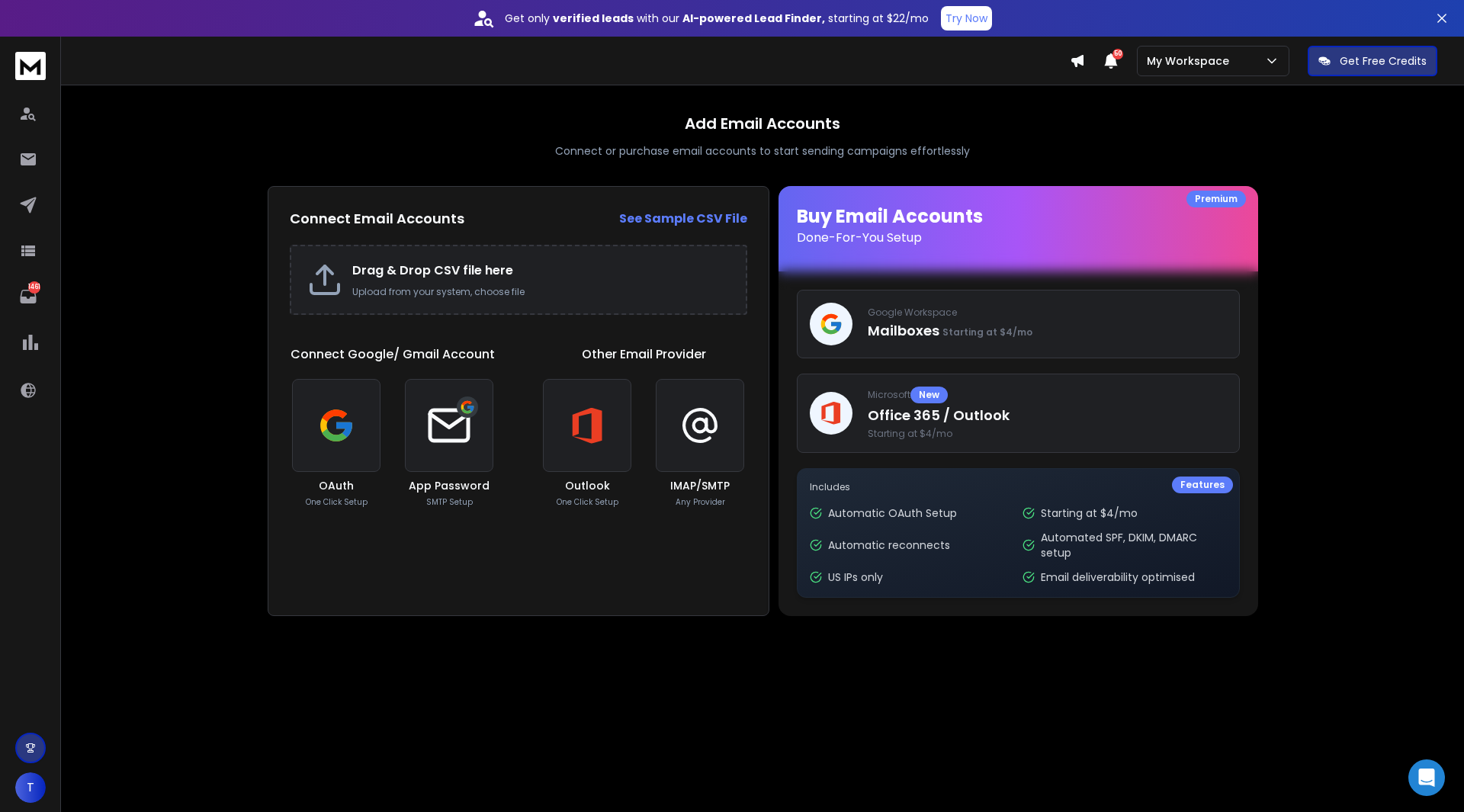
click at [318, 437] on div at bounding box center [336, 426] width 88 height 93
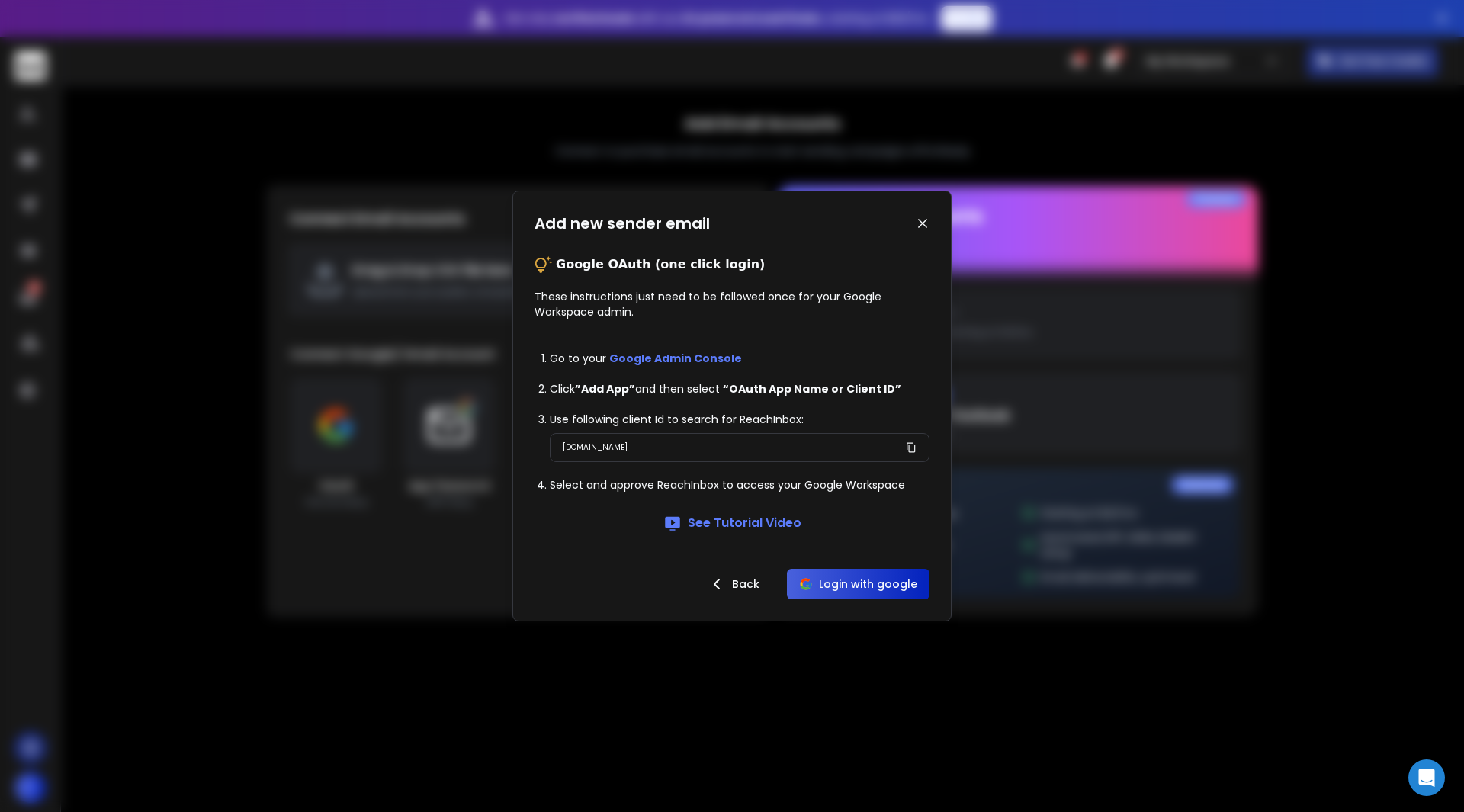
click at [840, 584] on button "Login with google" at bounding box center [858, 584] width 143 height 31
